Goal: Task Accomplishment & Management: Manage account settings

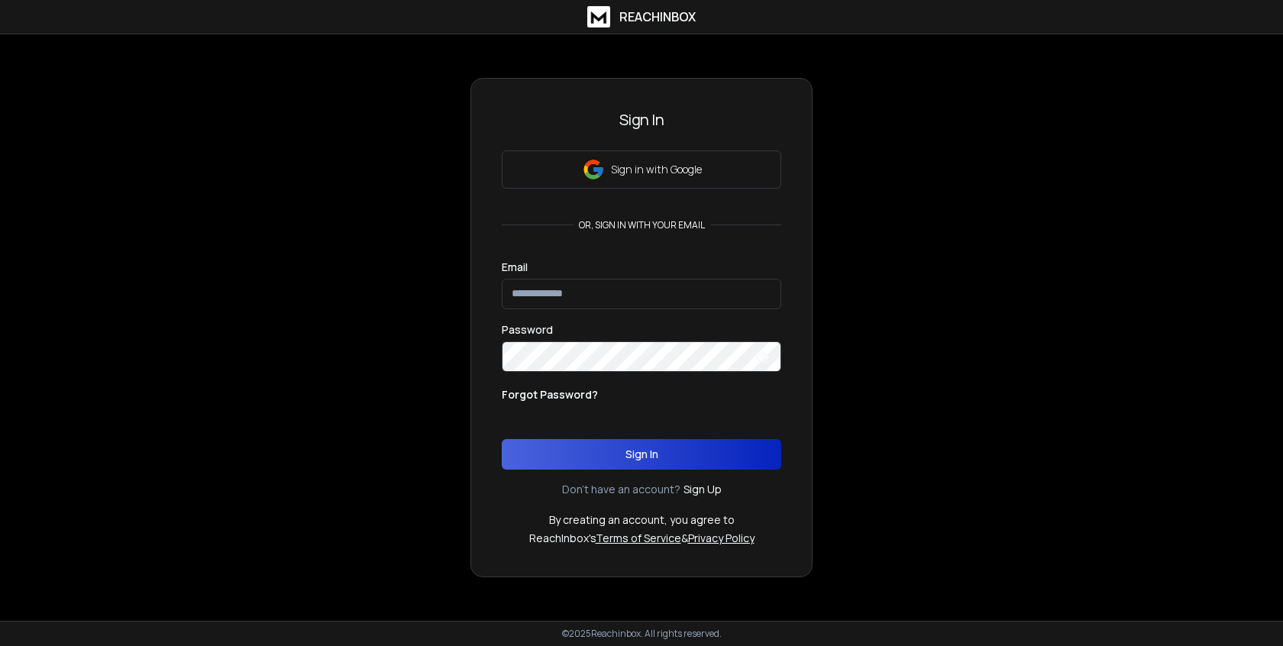
type input "**********"
click at [673, 456] on button "Sign In" at bounding box center [641, 454] width 279 height 31
